Goal: Information Seeking & Learning: Learn about a topic

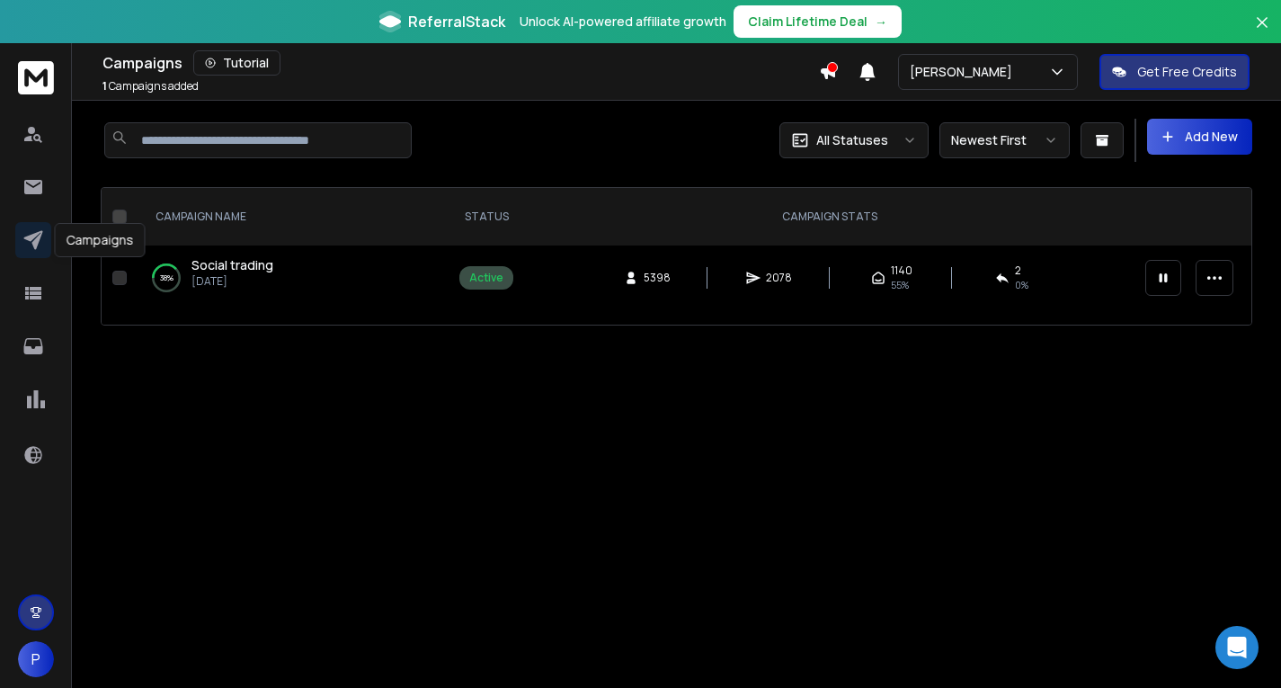
click at [233, 270] on span "Social trading" at bounding box center [233, 264] width 82 height 17
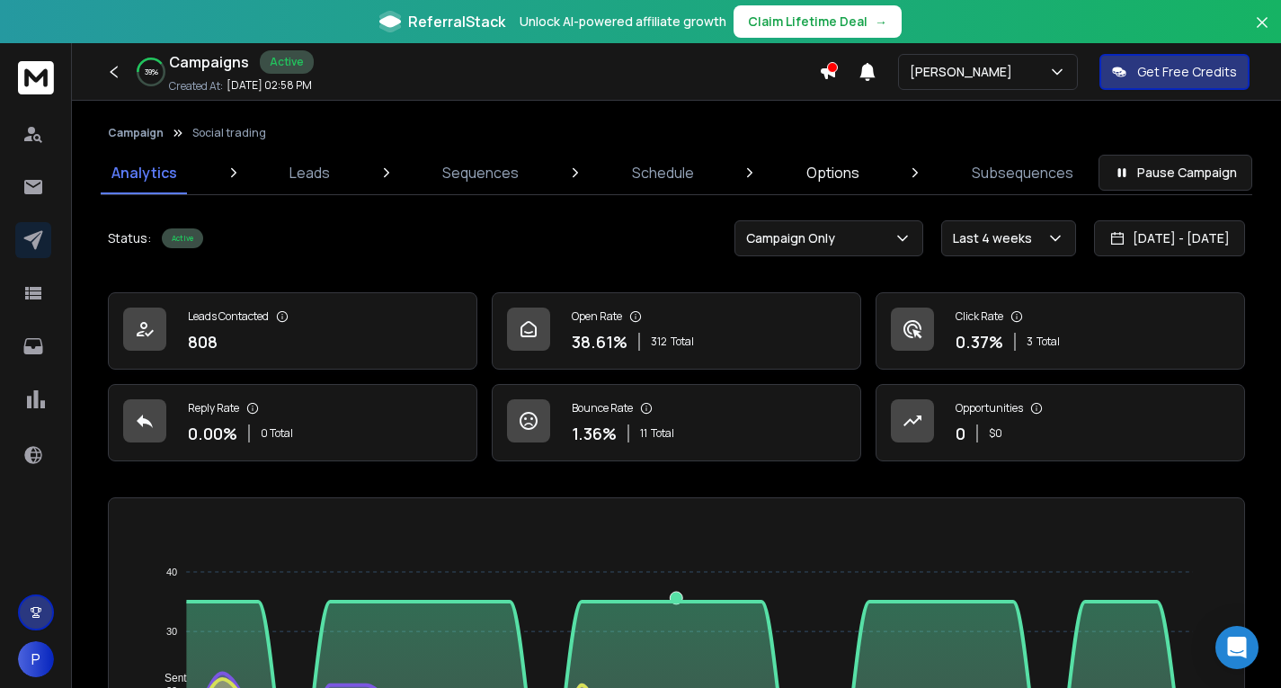
click at [848, 168] on p "Options" at bounding box center [833, 173] width 53 height 22
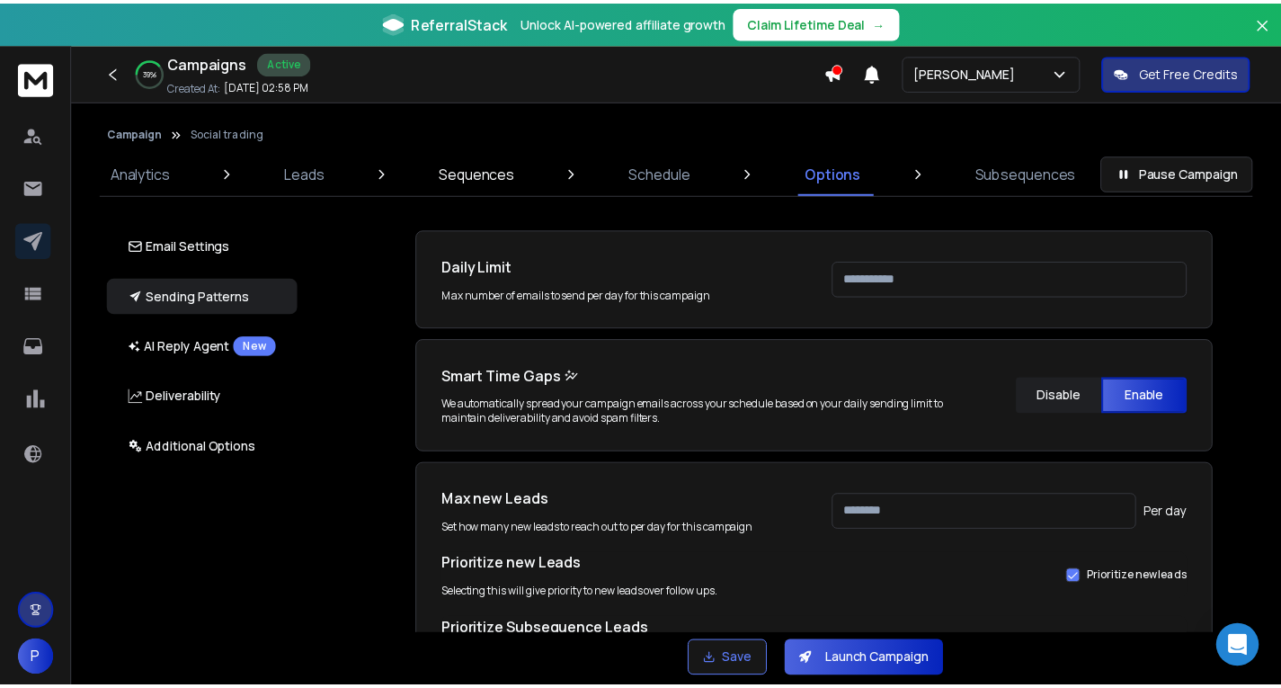
scroll to position [676, 0]
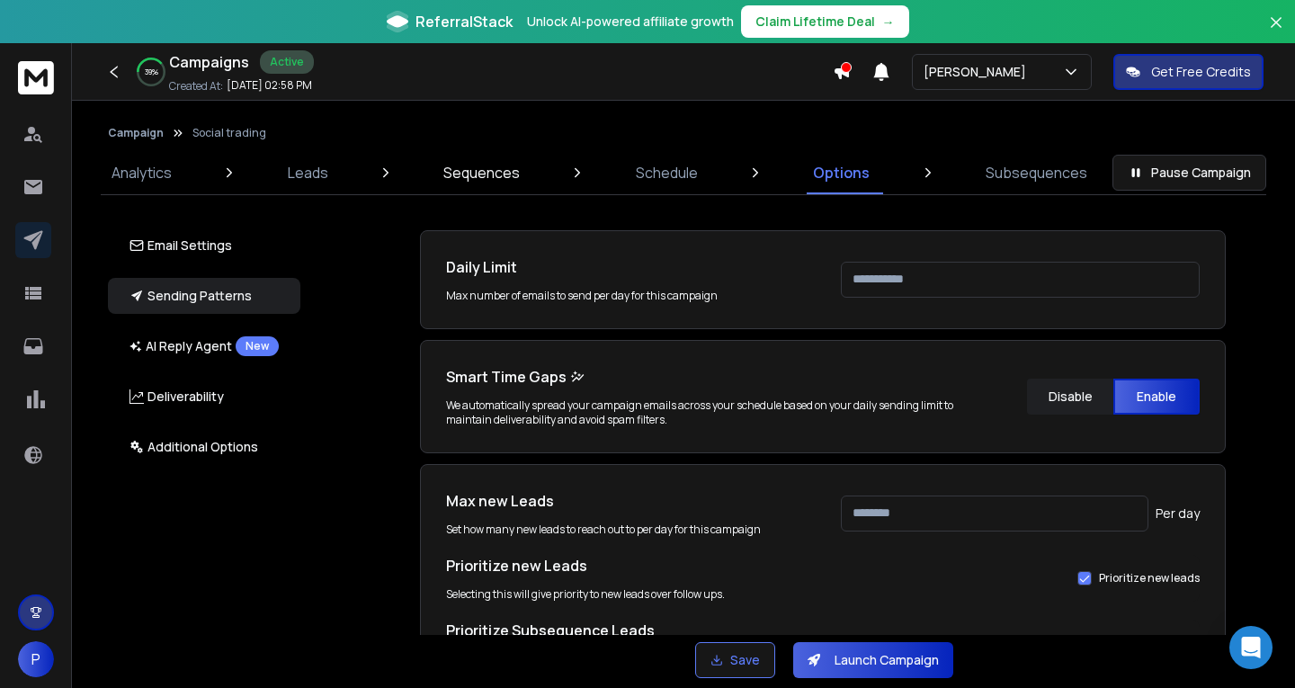
click at [493, 169] on p "Sequences" at bounding box center [481, 173] width 76 height 22
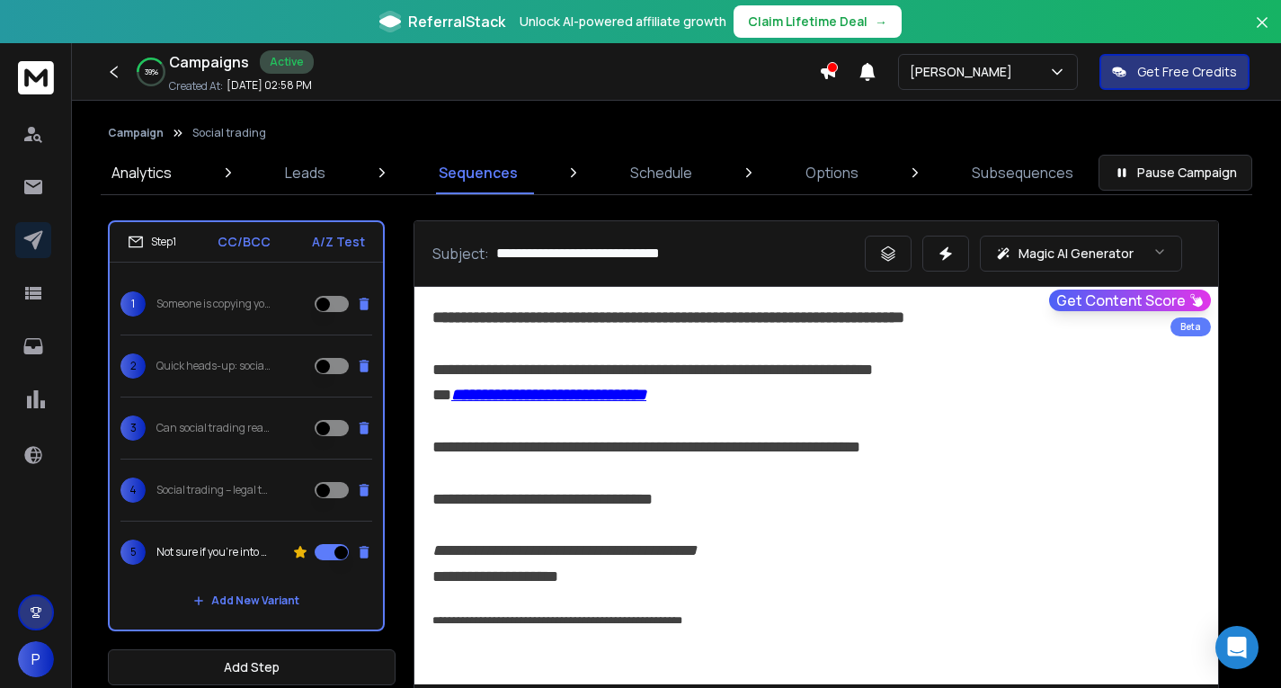
click at [147, 176] on p "Analytics" at bounding box center [141, 173] width 60 height 22
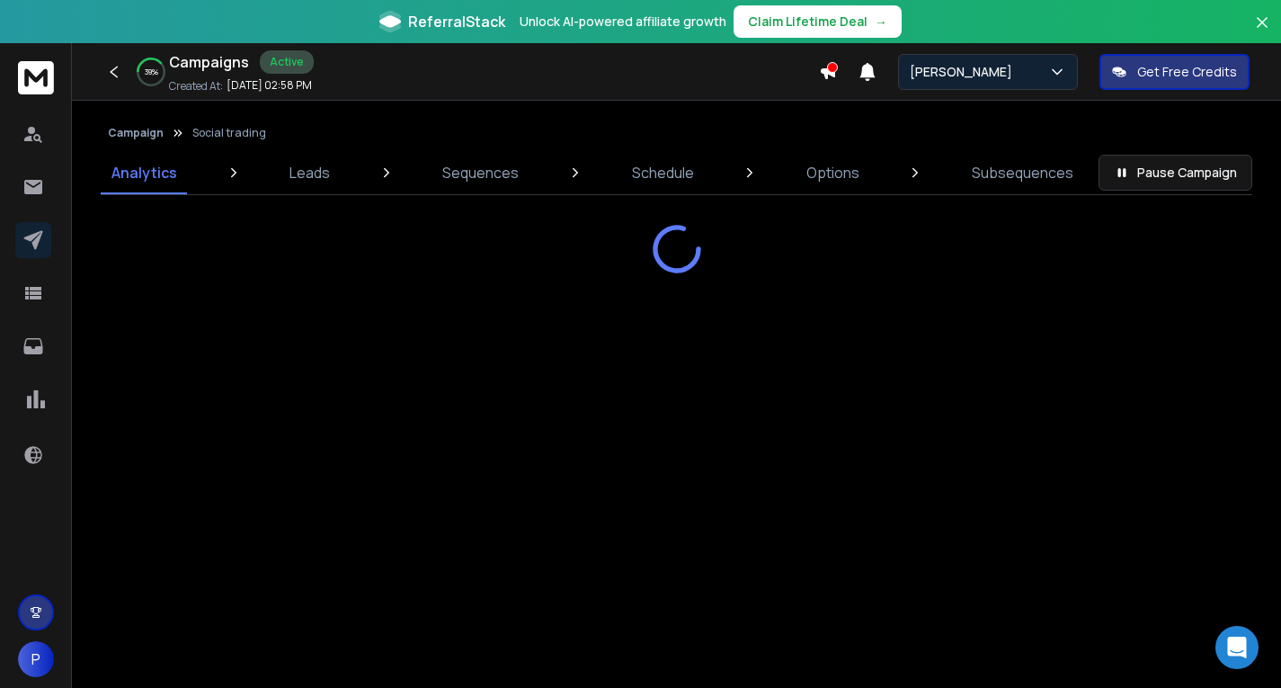
click at [1042, 69] on div "[PERSON_NAME]" at bounding box center [988, 72] width 156 height 18
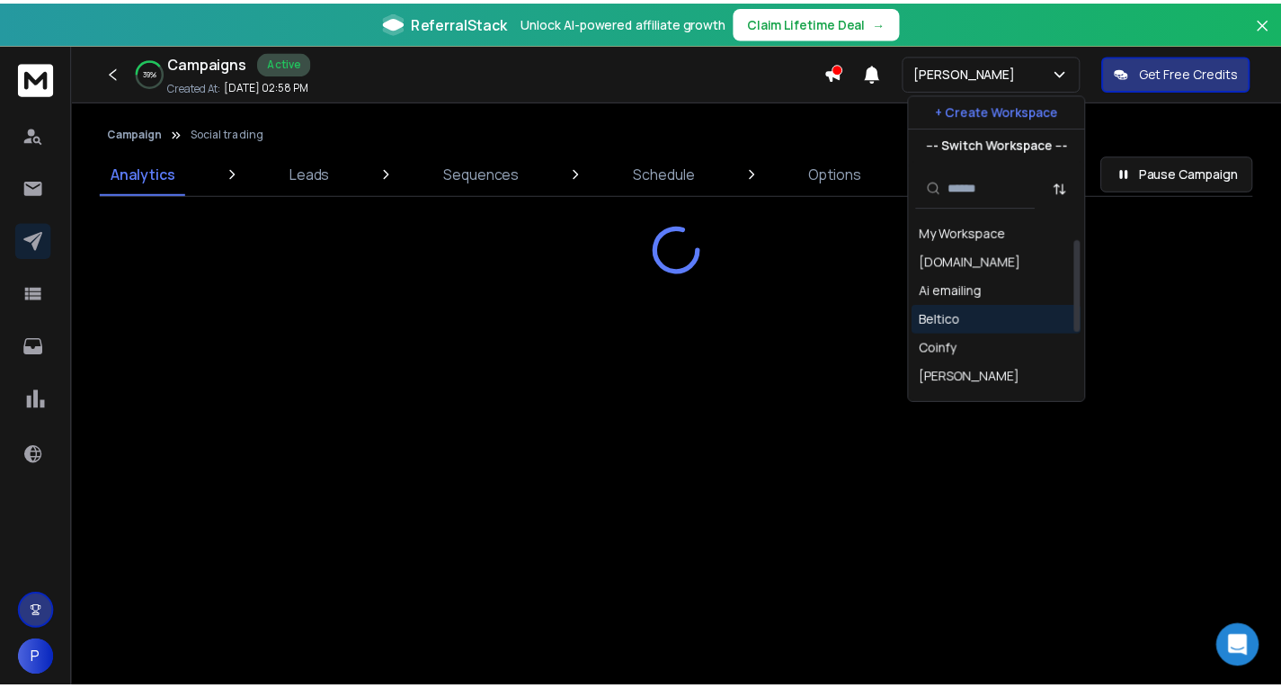
scroll to position [44, 0]
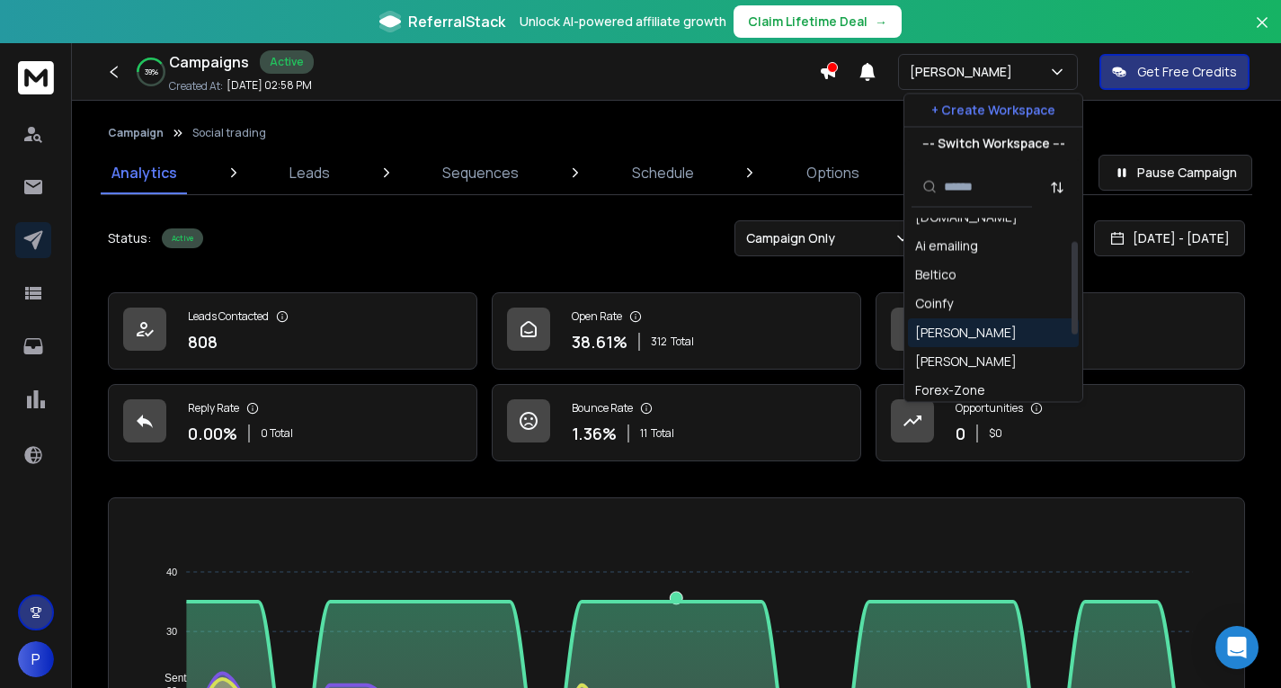
click at [955, 325] on div "Dan D." at bounding box center [993, 332] width 171 height 29
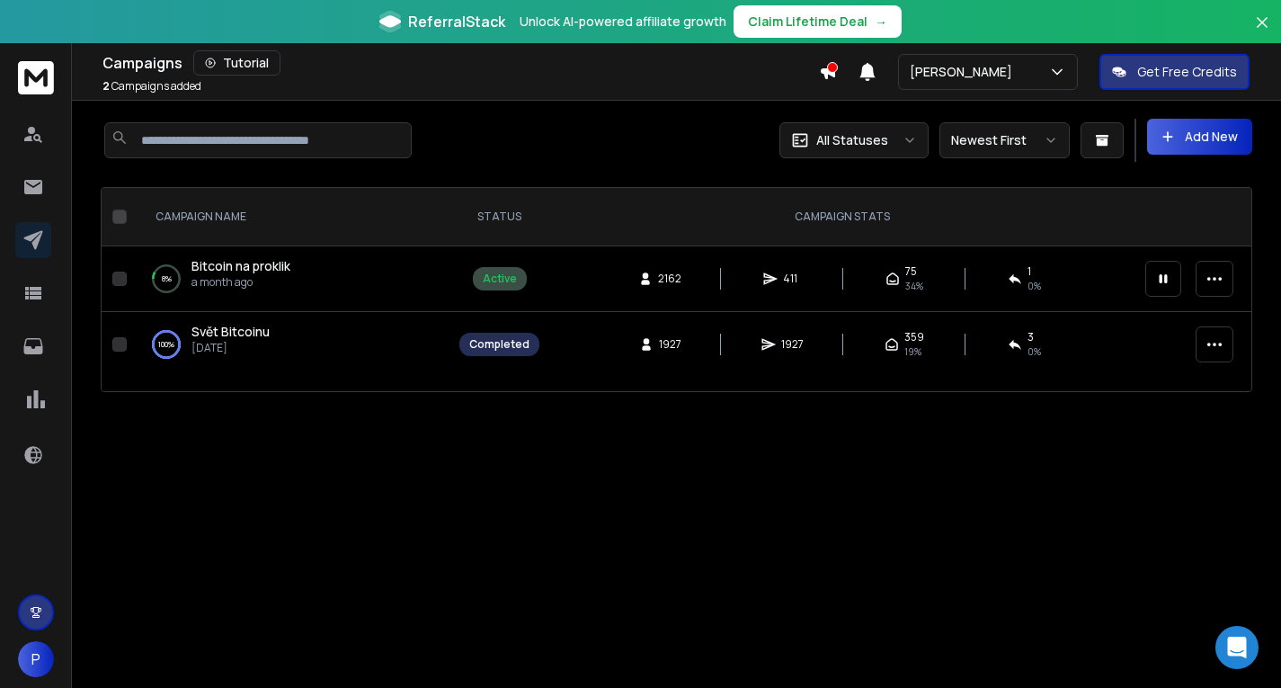
click at [315, 288] on div "8 % Bitcoin na proklik a month ago" at bounding box center [291, 278] width 279 height 43
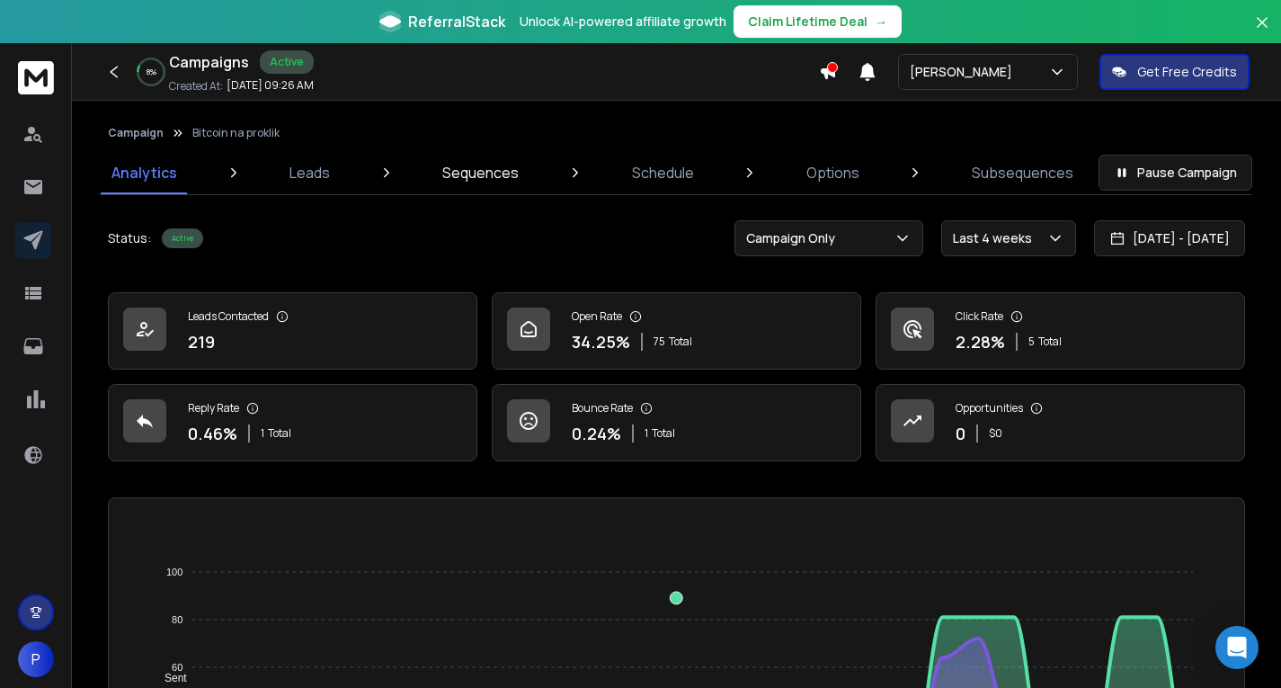
click at [505, 177] on p "Sequences" at bounding box center [480, 173] width 76 height 22
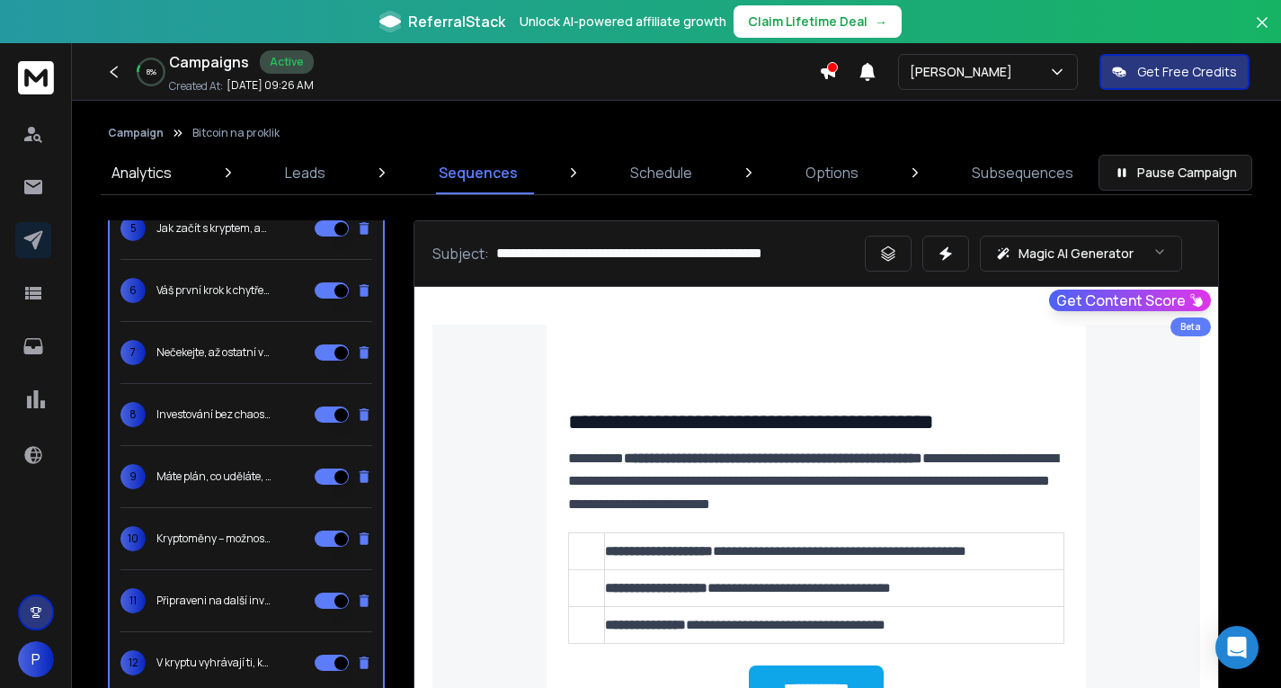
click at [165, 165] on p "Analytics" at bounding box center [141, 173] width 60 height 22
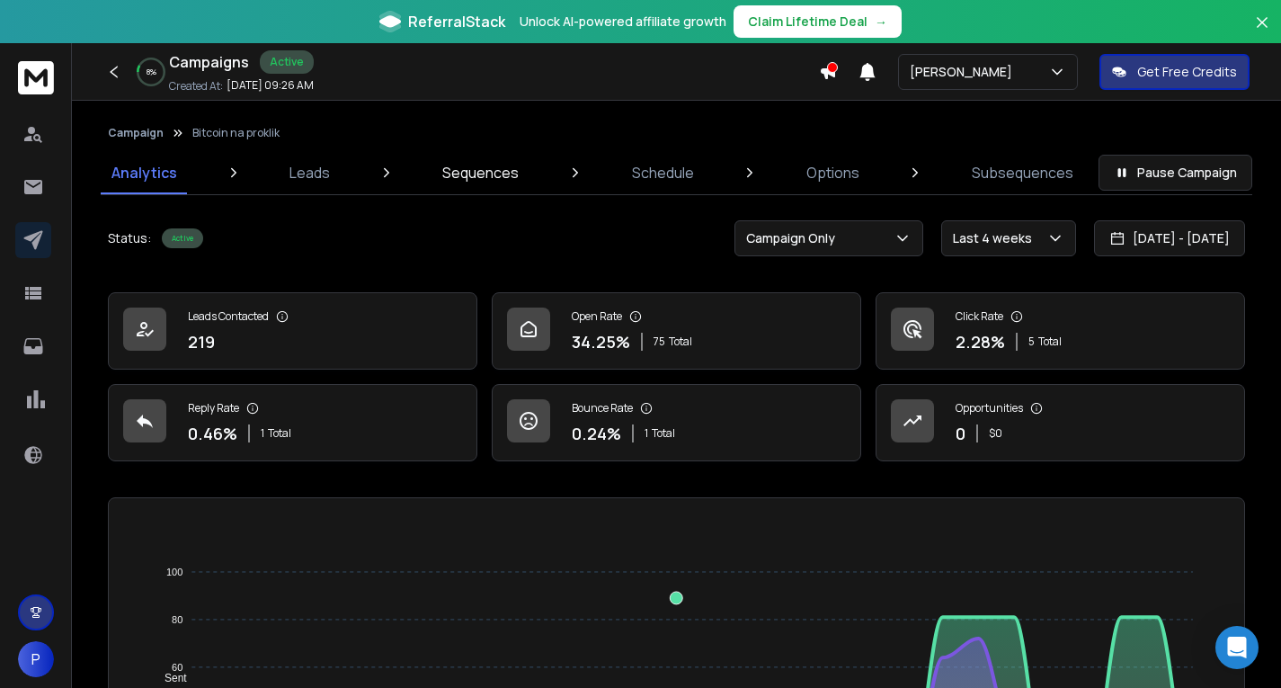
click at [480, 168] on p "Sequences" at bounding box center [480, 173] width 76 height 22
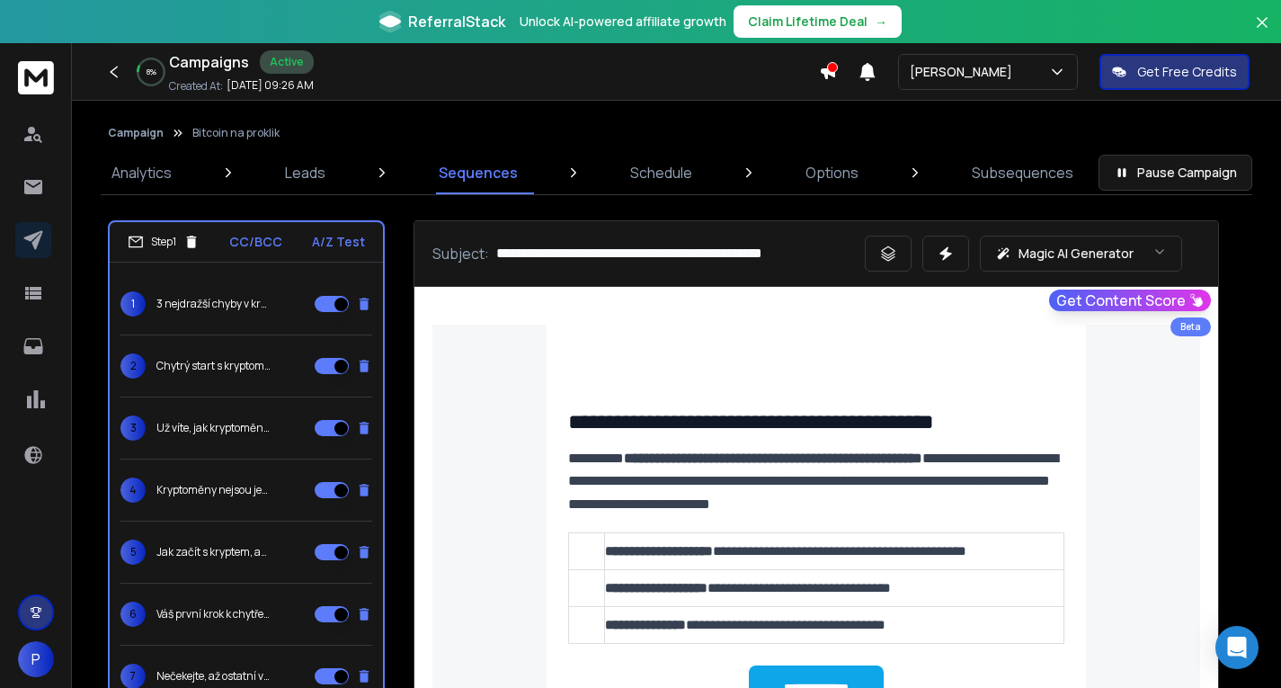
click at [181, 434] on p "Už víte, jak kryptoměny změní rok 2025?" at bounding box center [213, 428] width 115 height 14
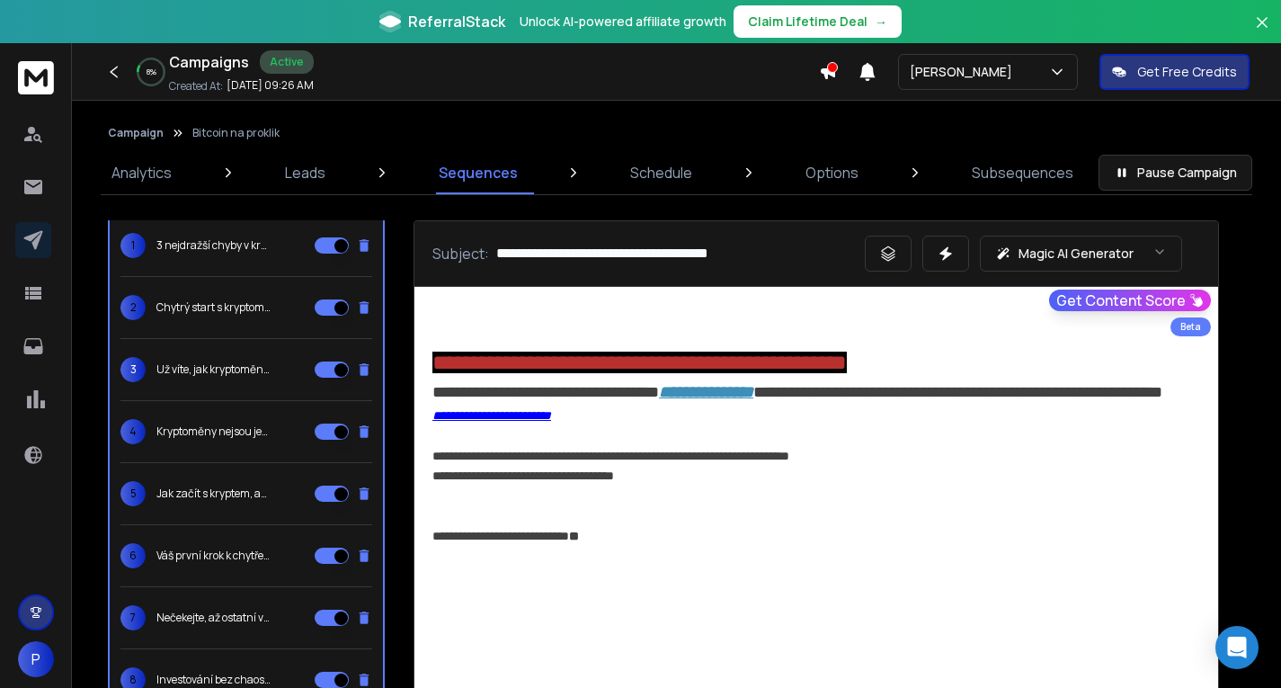
scroll to position [64, 0]
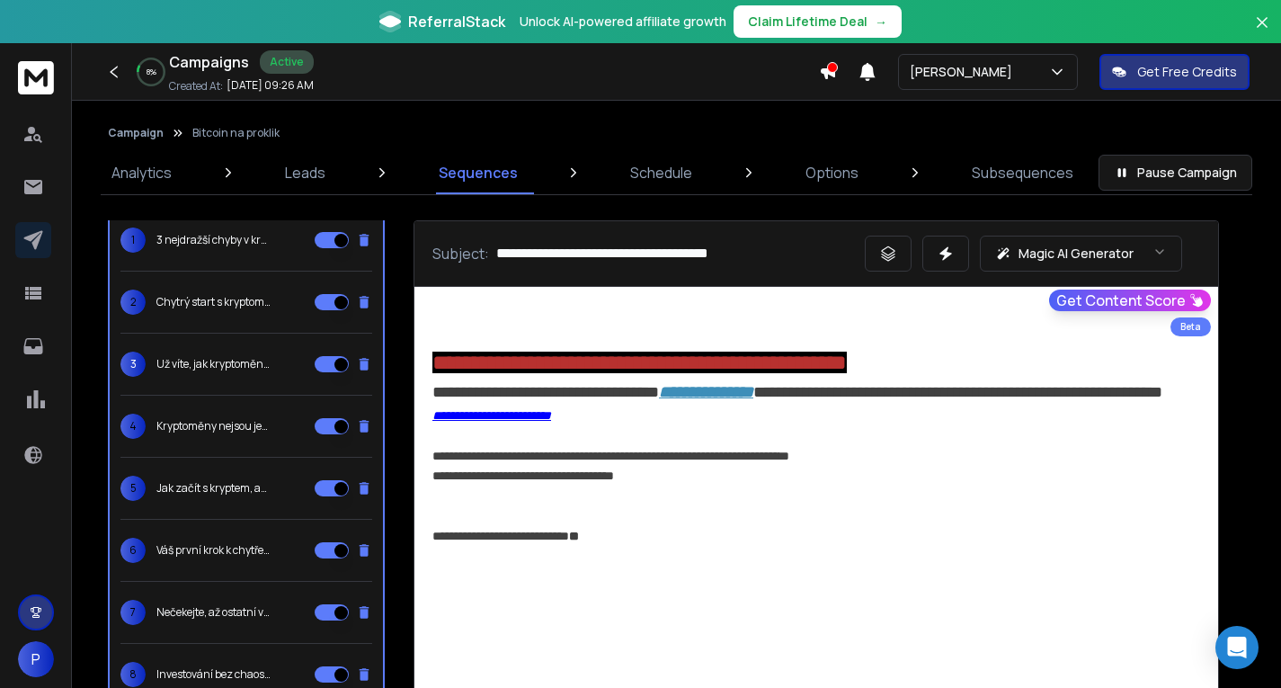
click at [200, 413] on div "4 Kryptoměny nejsou jen pro experty" at bounding box center [246, 427] width 252 height 62
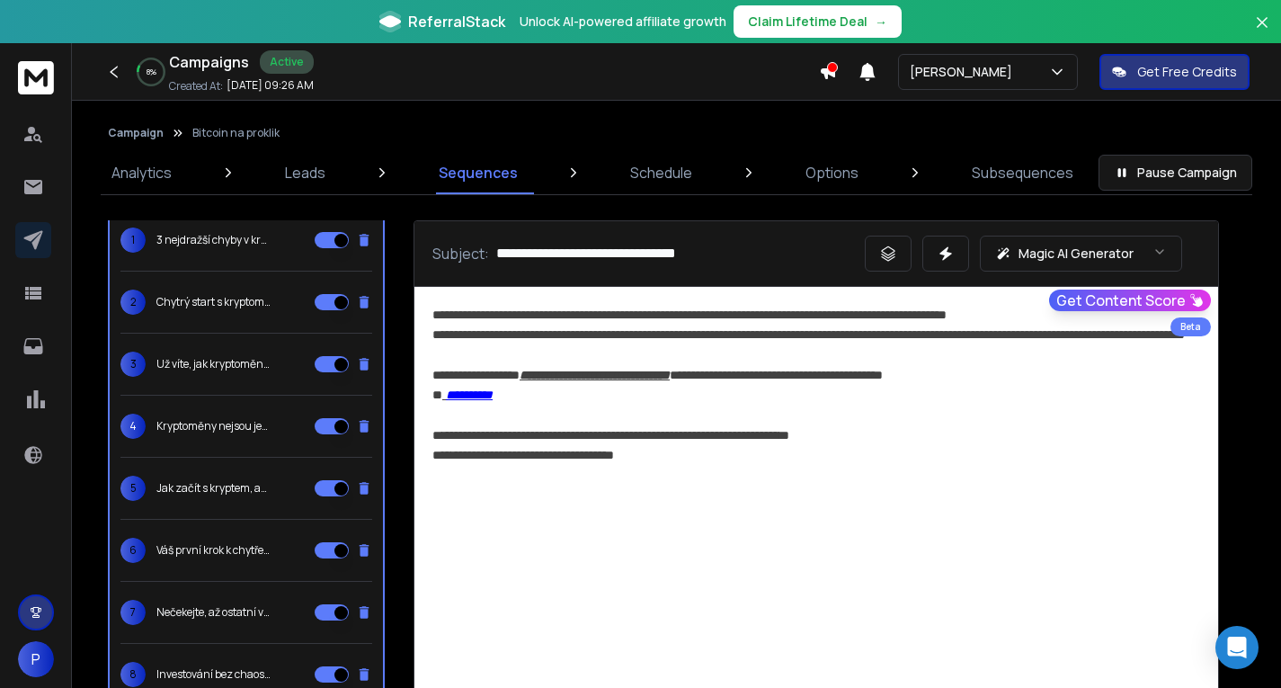
click at [229, 492] on p "Jak začít s kryptem, aniž byste ztratili ⏳" at bounding box center [213, 488] width 115 height 14
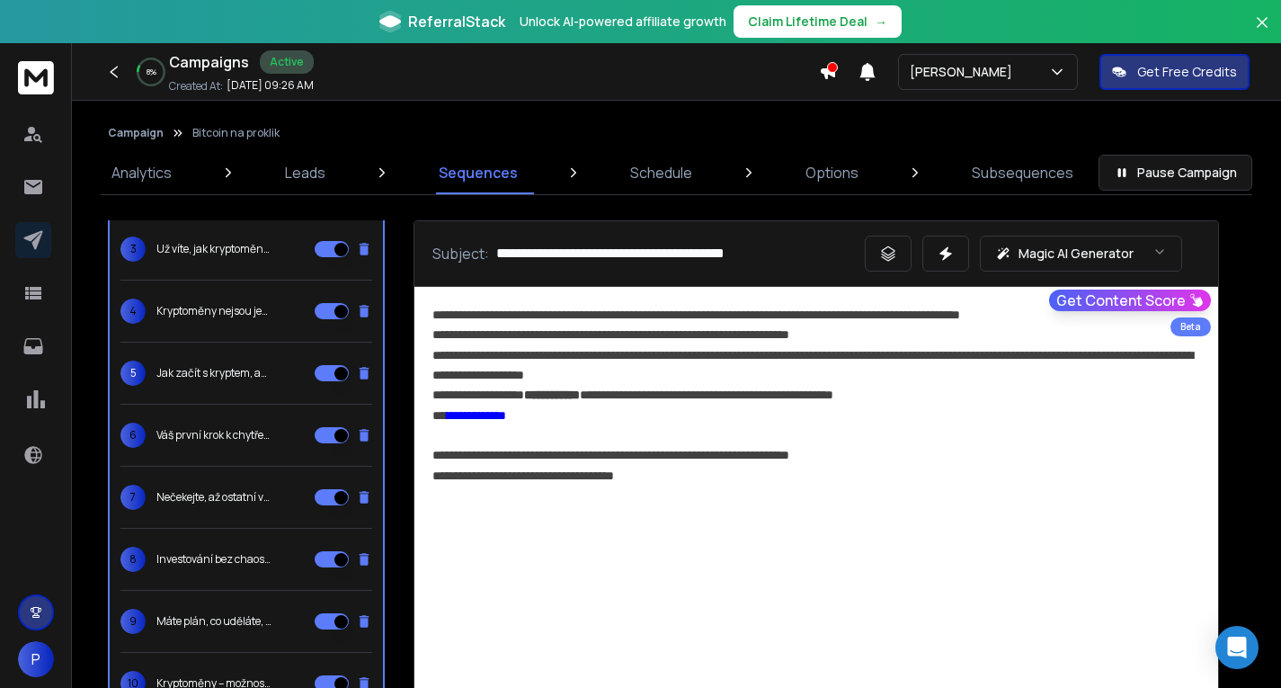
scroll to position [183, 0]
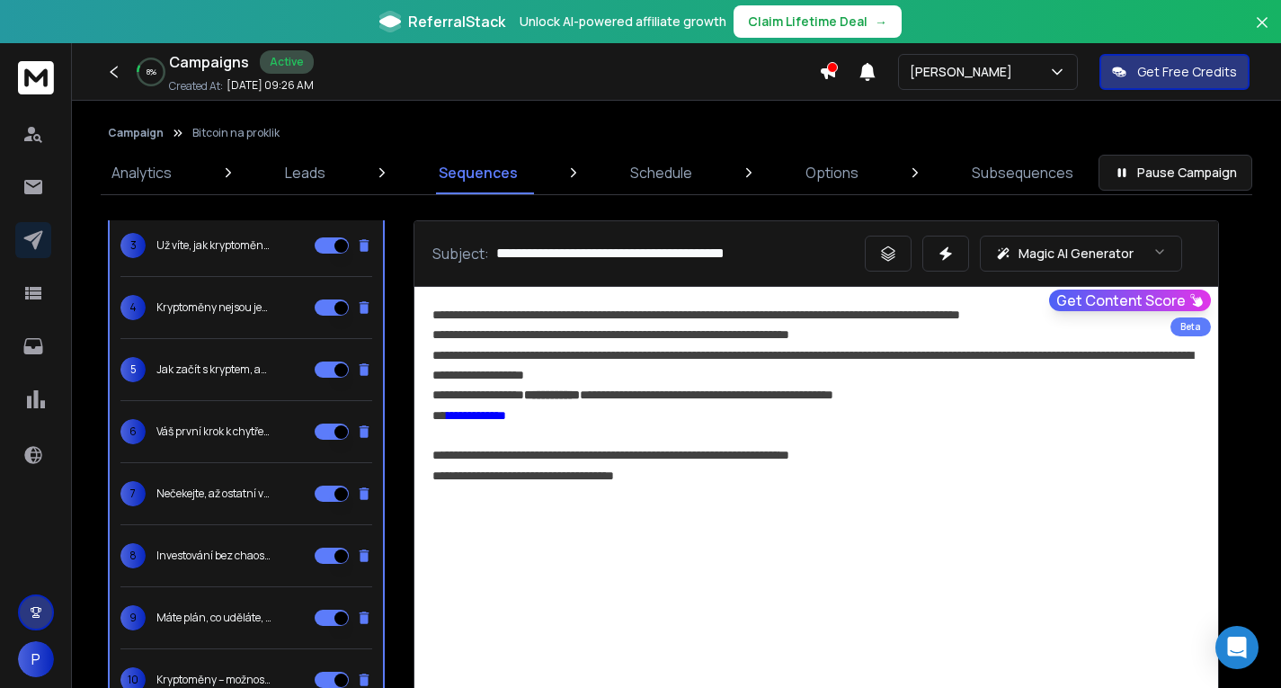
click at [211, 491] on p "Nečekejte, až ostatní vydělají na kryptu" at bounding box center [213, 493] width 115 height 14
type input "**********"
